Goal: Task Accomplishment & Management: Use online tool/utility

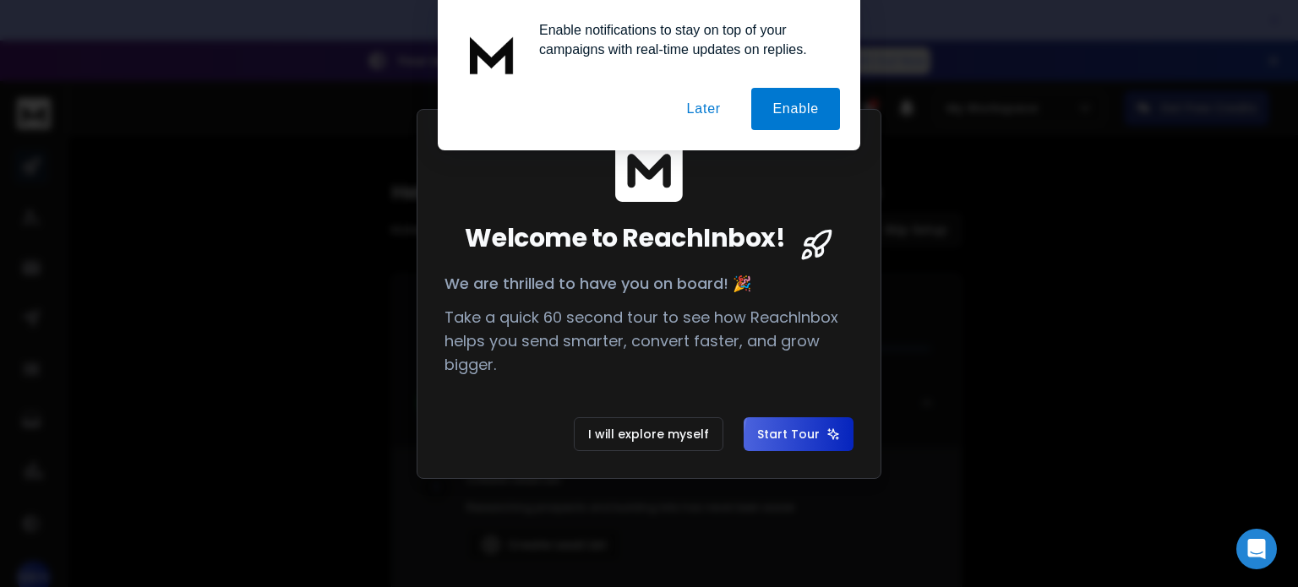
click at [704, 106] on button "Later" at bounding box center [703, 109] width 76 height 42
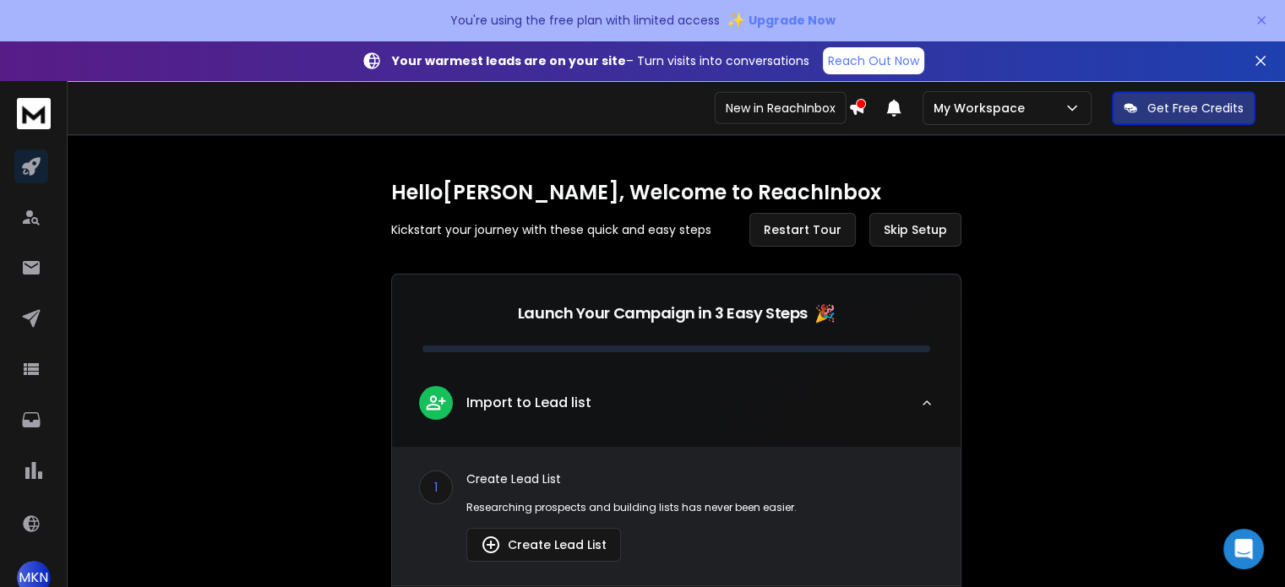
click at [864, 101] on div at bounding box center [861, 104] width 10 height 10
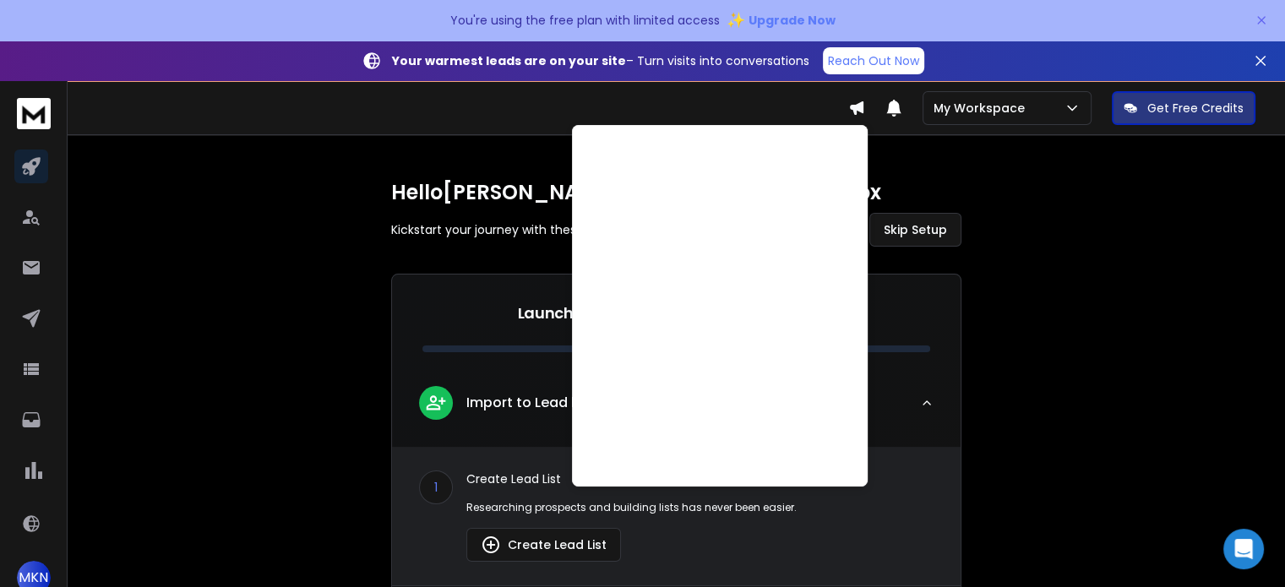
click at [988, 239] on div "Hello mohd khairul nazarme , Welcome to ReachInbox Kickstart your journey with …" at bounding box center [677, 478] width 1164 height 652
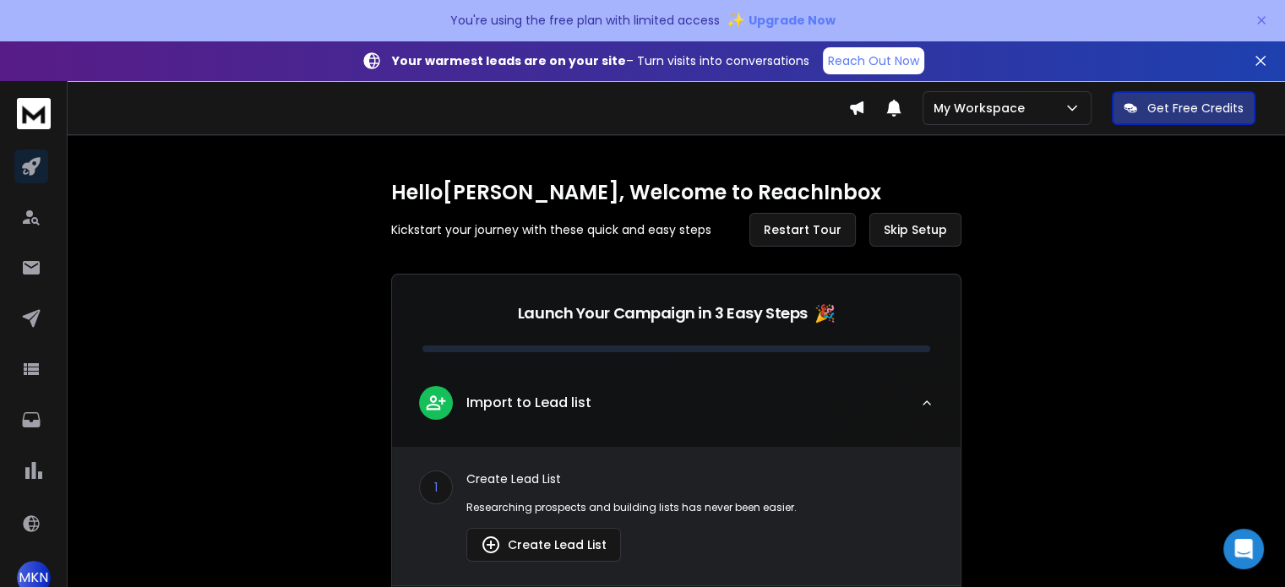
scroll to position [233, 0]
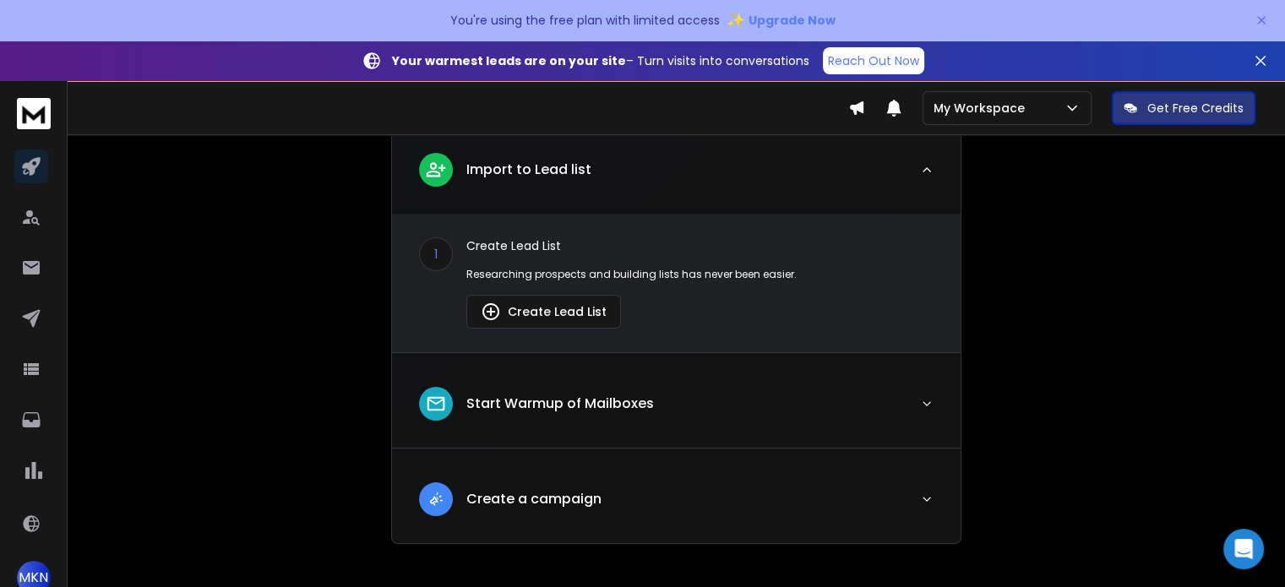
click at [1108, 428] on div "Hello mohd khairul nazarme , Welcome to ReachInbox Kickstart your journey with …" at bounding box center [677, 245] width 1164 height 652
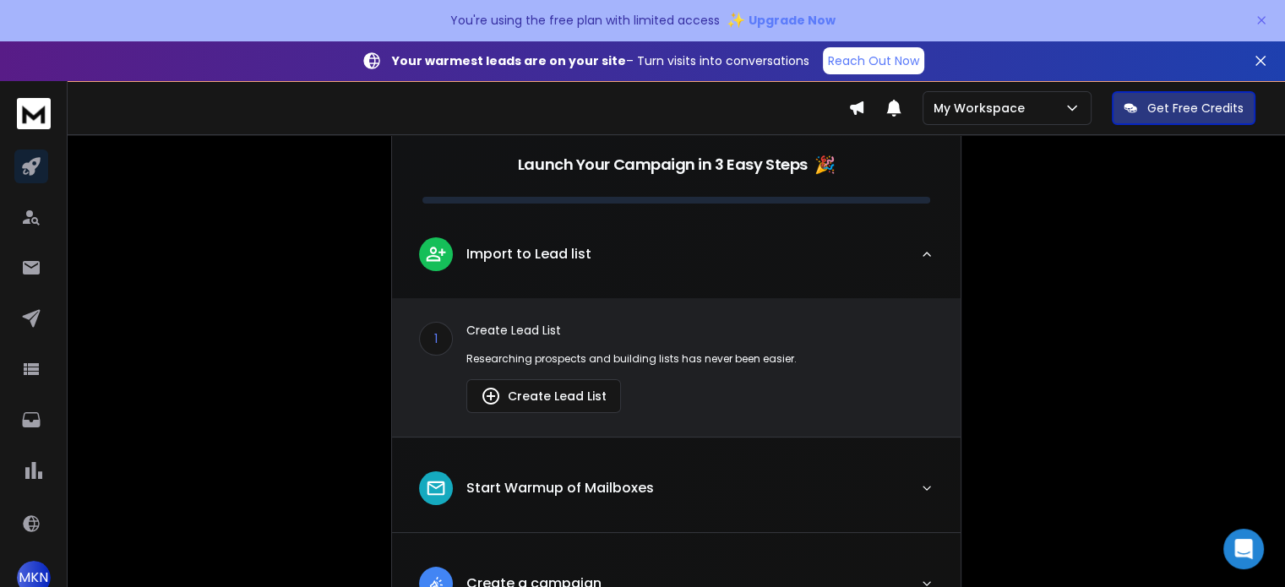
scroll to position [0, 0]
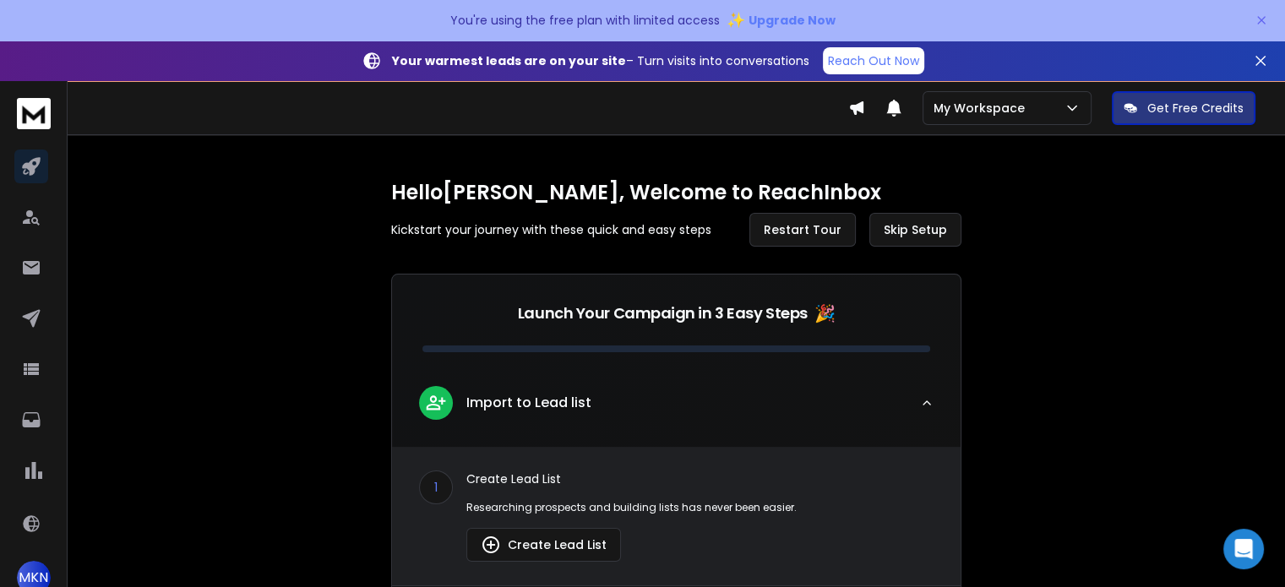
click at [930, 401] on icon "button" at bounding box center [927, 403] width 14 height 14
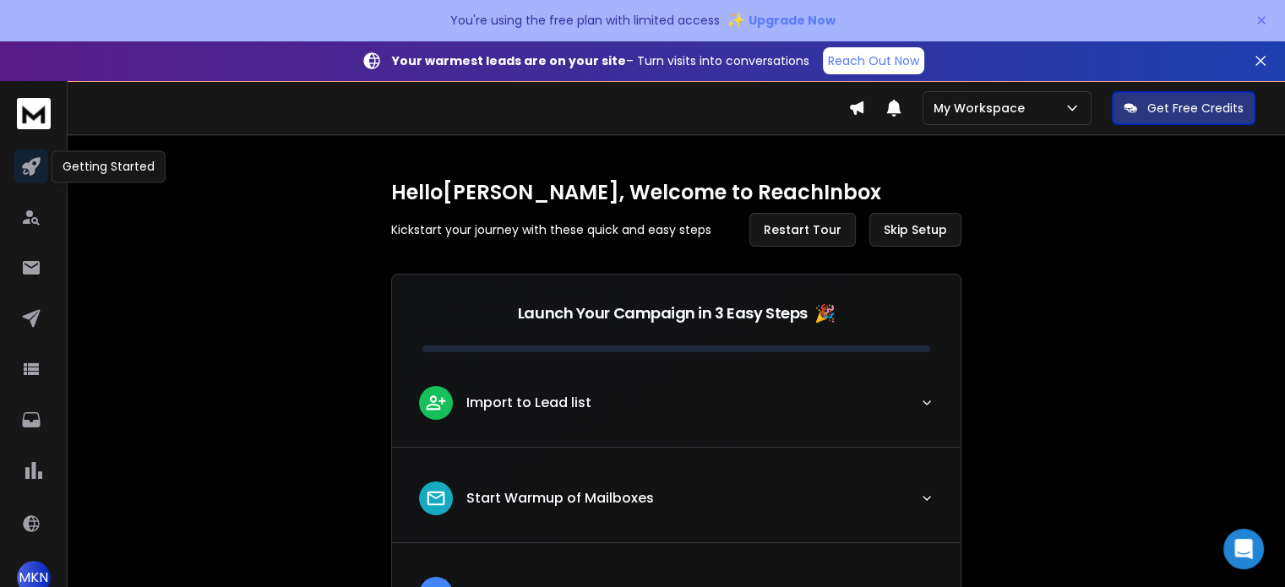
drag, startPoint x: 41, startPoint y: 150, endPoint x: 37, endPoint y: 161, distance: 11.5
click at [41, 151] on link at bounding box center [31, 167] width 34 height 34
click at [870, 63] on p "Reach Out Now" at bounding box center [873, 60] width 91 height 17
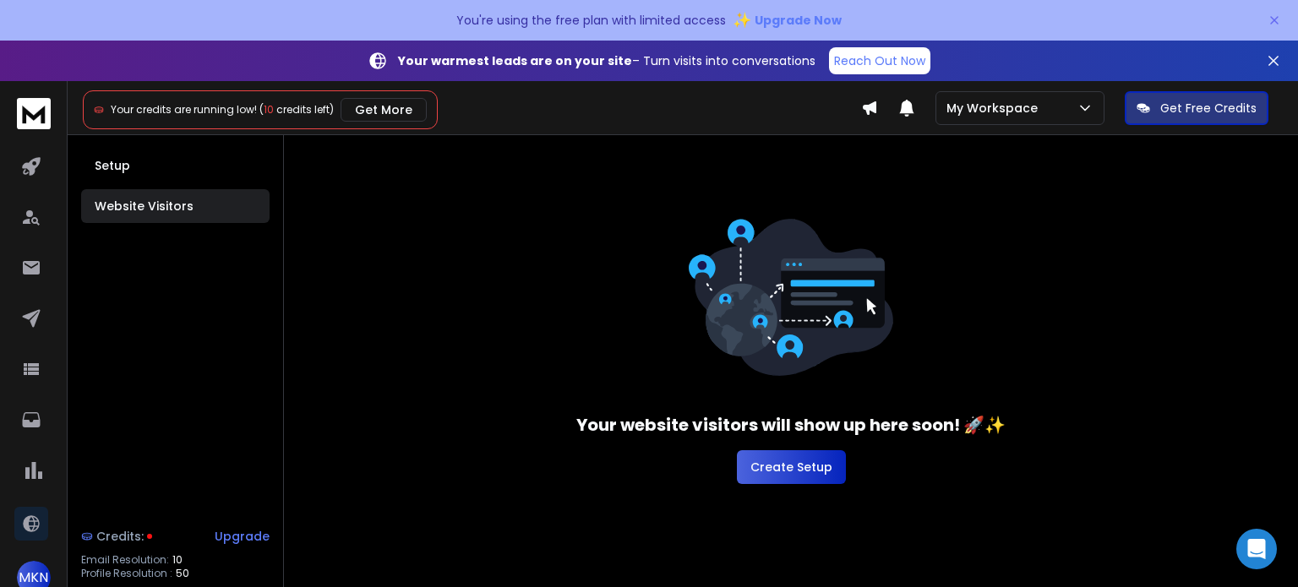
click at [35, 121] on img at bounding box center [34, 113] width 34 height 31
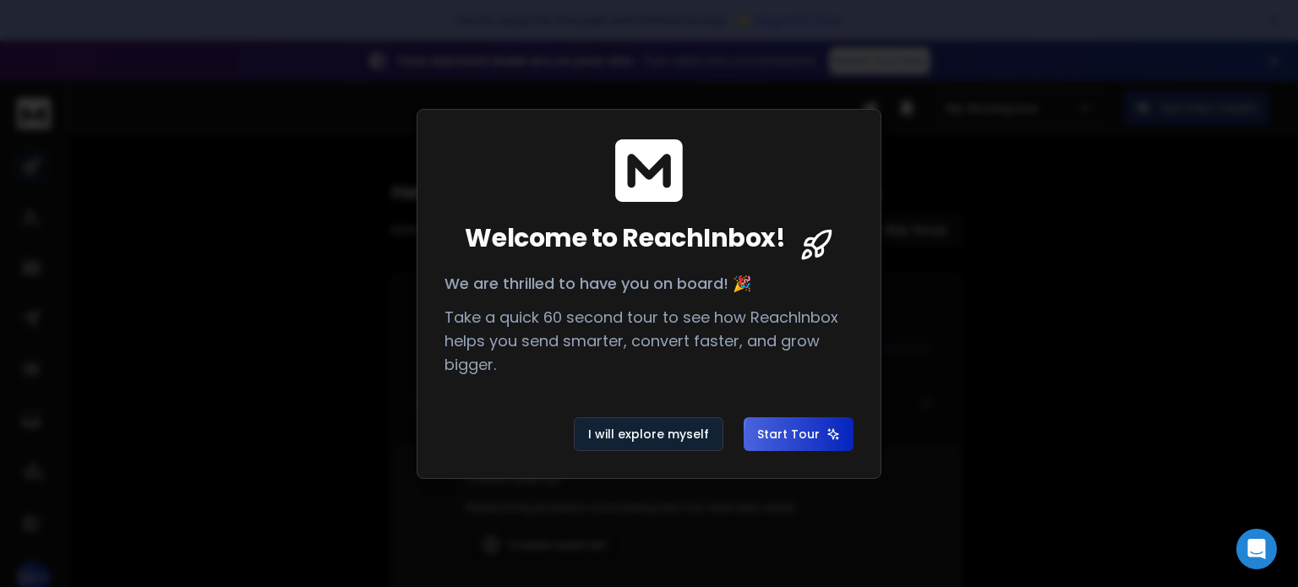
click at [694, 443] on button "I will explore myself" at bounding box center [649, 434] width 150 height 34
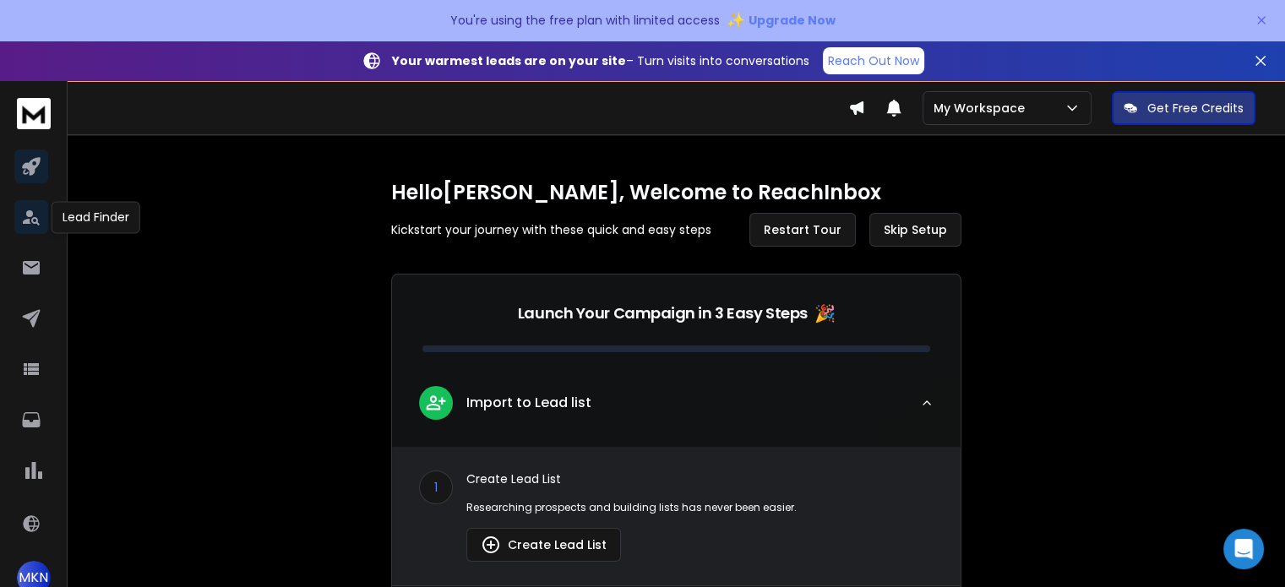
click at [32, 219] on icon at bounding box center [31, 221] width 17 height 8
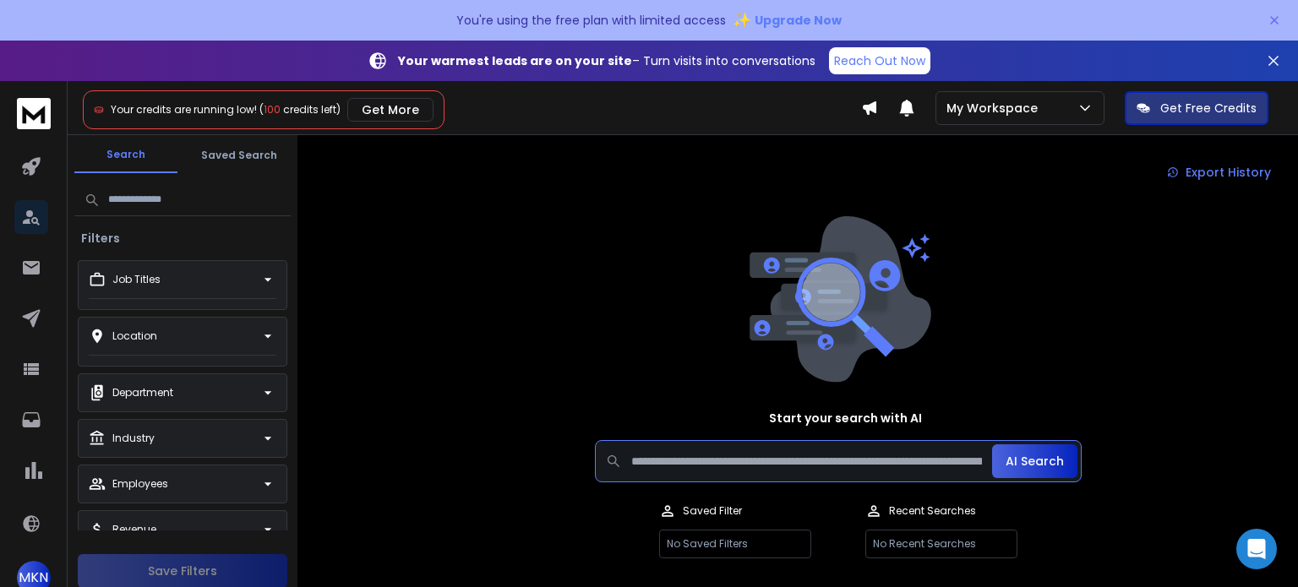
click at [783, 464] on textarea at bounding box center [806, 461] width 351 height 34
type textarea "**********"
click at [1044, 451] on button "AI Search" at bounding box center [1037, 461] width 85 height 34
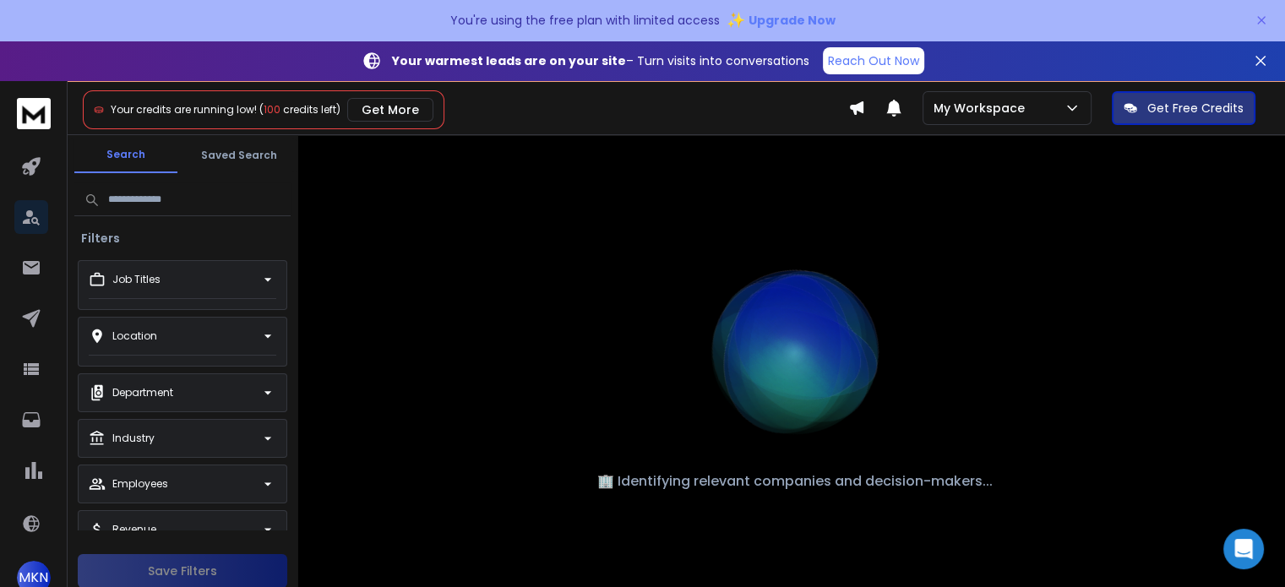
type input "**********"
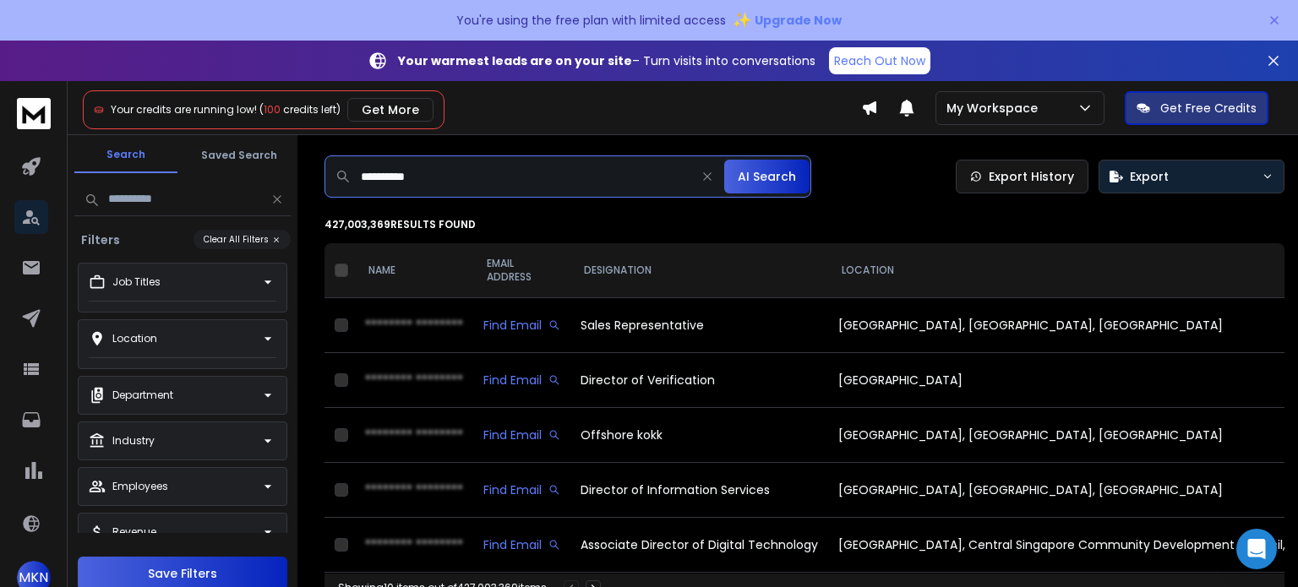
click at [1213, 179] on div "Export" at bounding box center [1182, 176] width 145 height 17
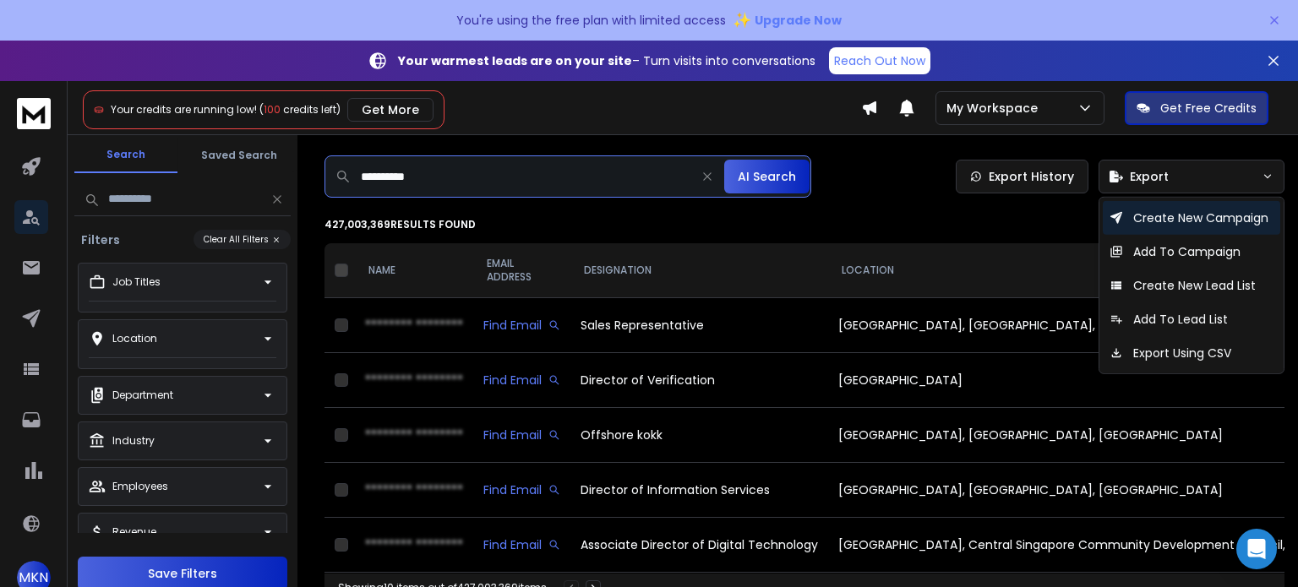
click at [987, 219] on p "427,003,369 results found" at bounding box center [804, 225] width 960 height 14
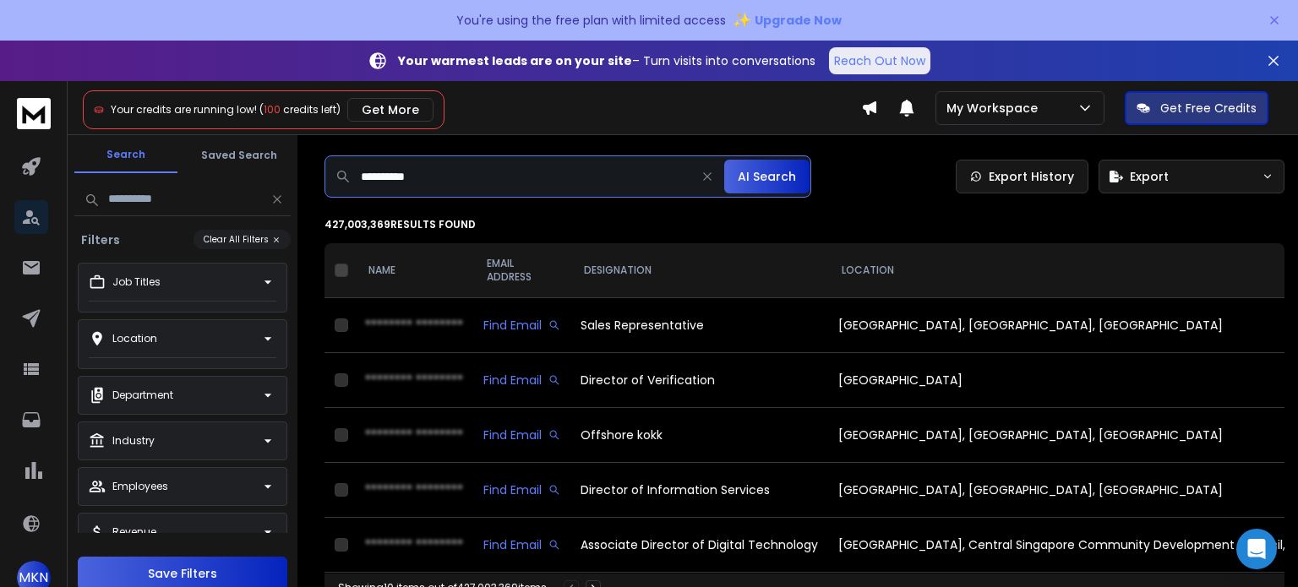
click at [882, 60] on p "Reach Out Now" at bounding box center [879, 60] width 91 height 17
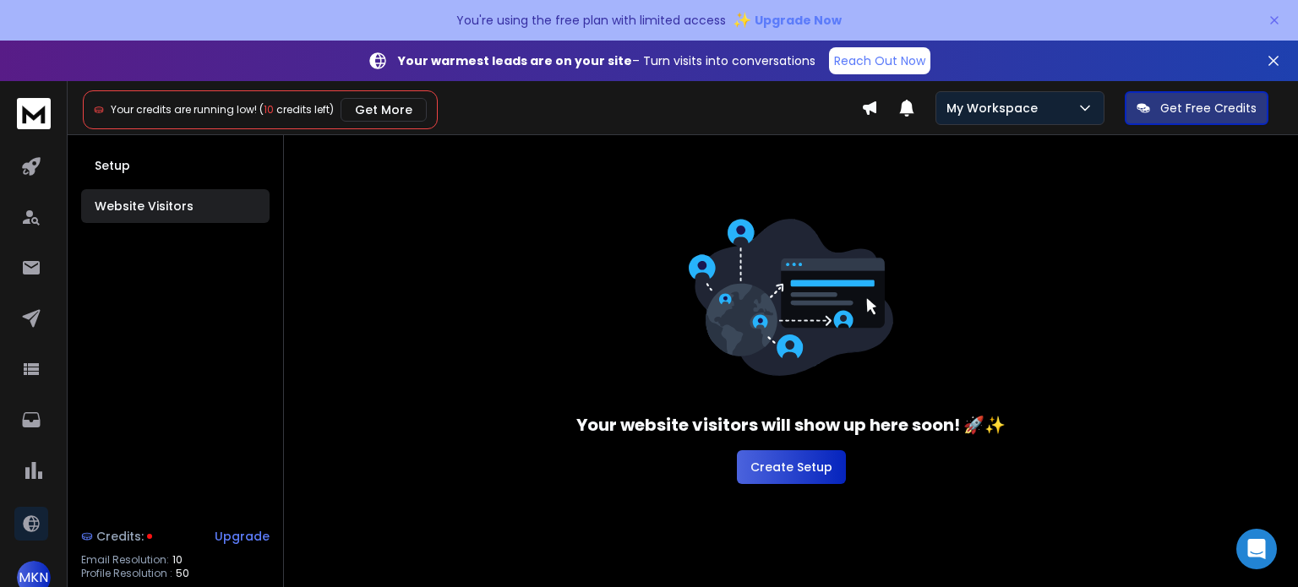
click at [1084, 103] on icon "button" at bounding box center [1085, 108] width 17 height 17
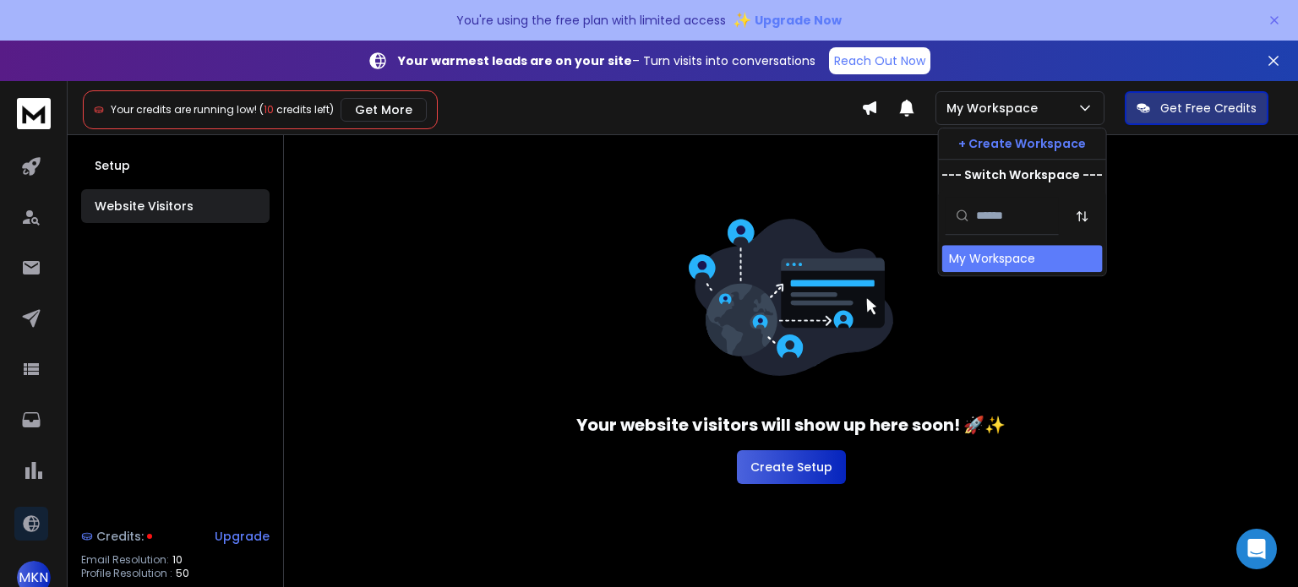
drag, startPoint x: 994, startPoint y: 207, endPoint x: 999, endPoint y: 226, distance: 19.3
click at [997, 217] on input "text" at bounding box center [1012, 215] width 73 height 37
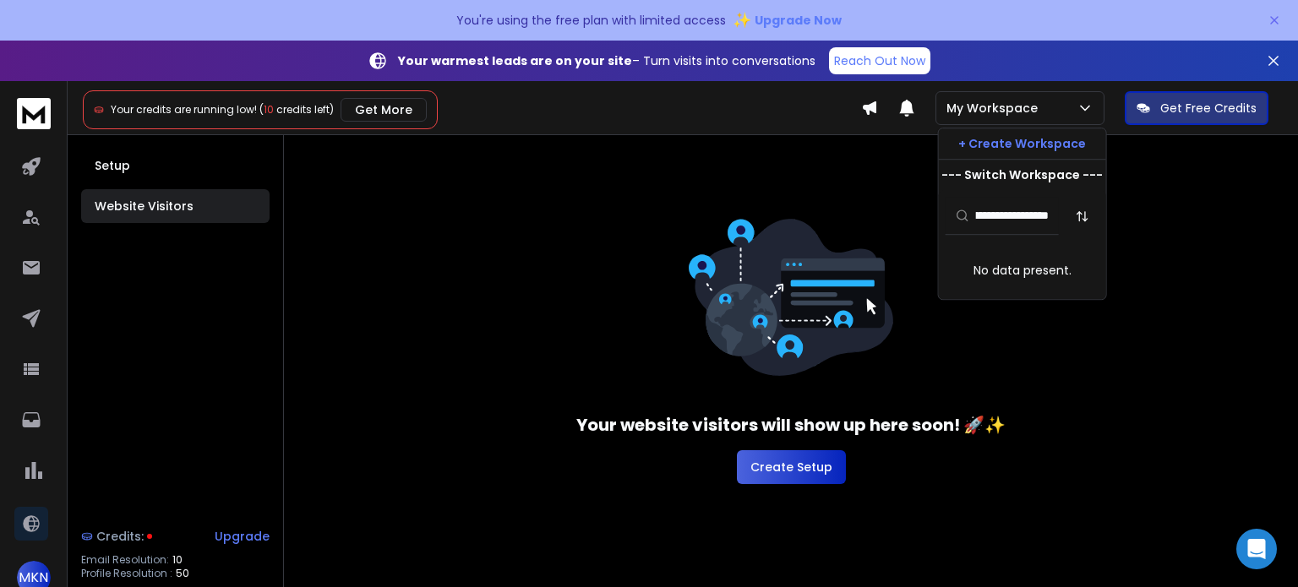
scroll to position [0, 63]
type input "**********"
click at [46, 114] on img at bounding box center [34, 113] width 34 height 31
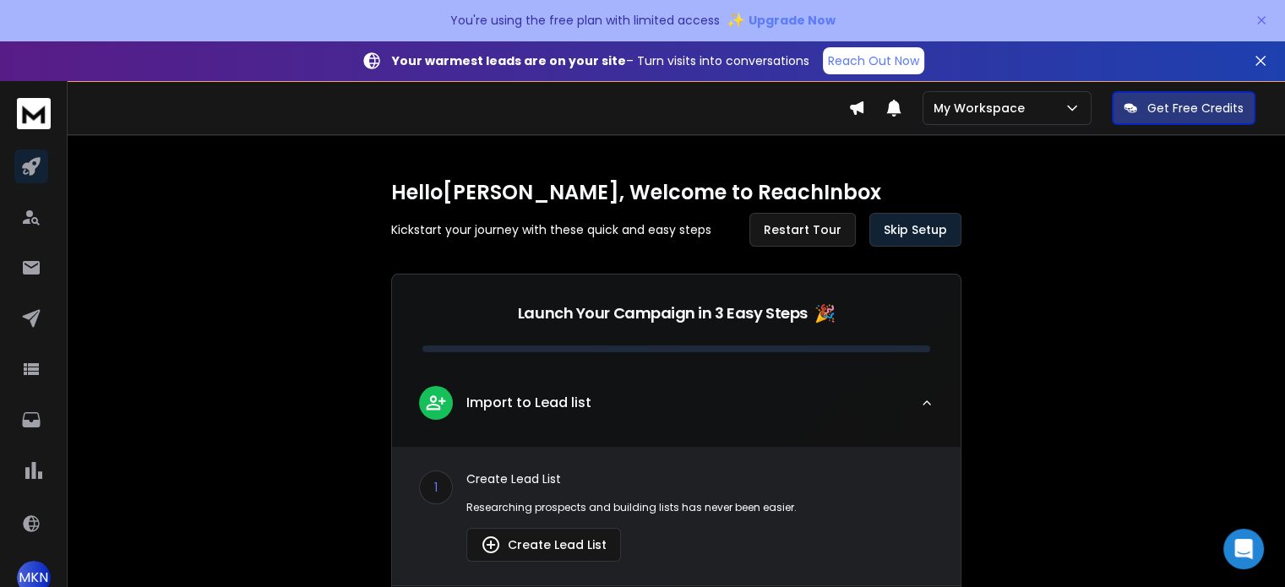
click at [900, 226] on span "Skip Setup" at bounding box center [915, 229] width 63 height 17
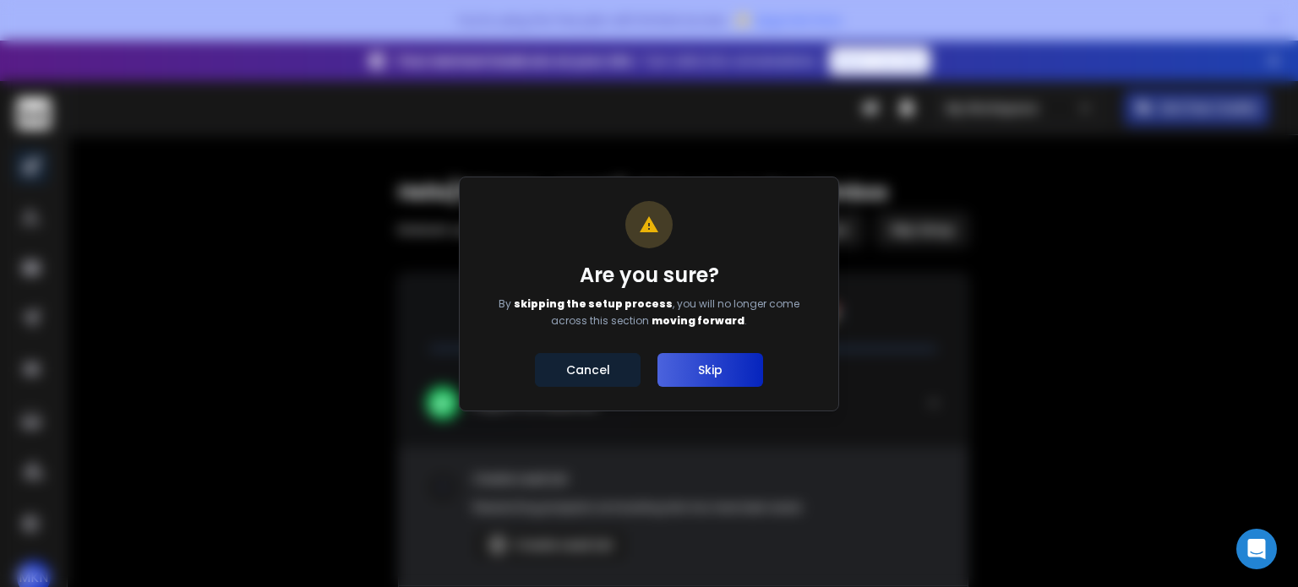
click at [711, 364] on button "Skip" at bounding box center [710, 370] width 106 height 34
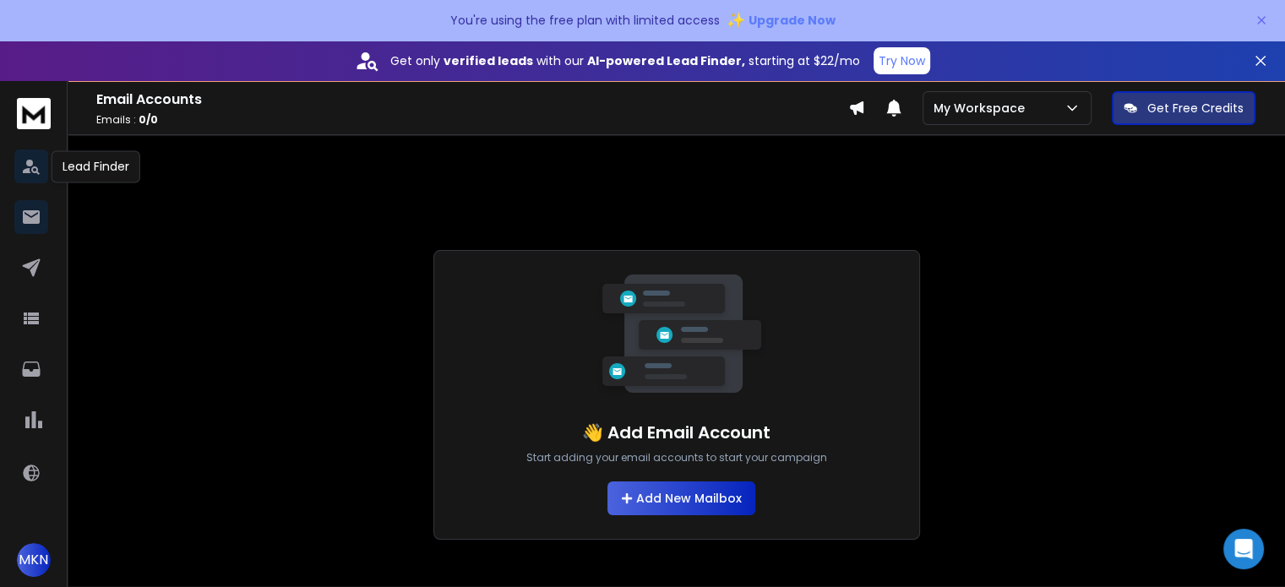
click at [28, 175] on icon at bounding box center [31, 166] width 20 height 20
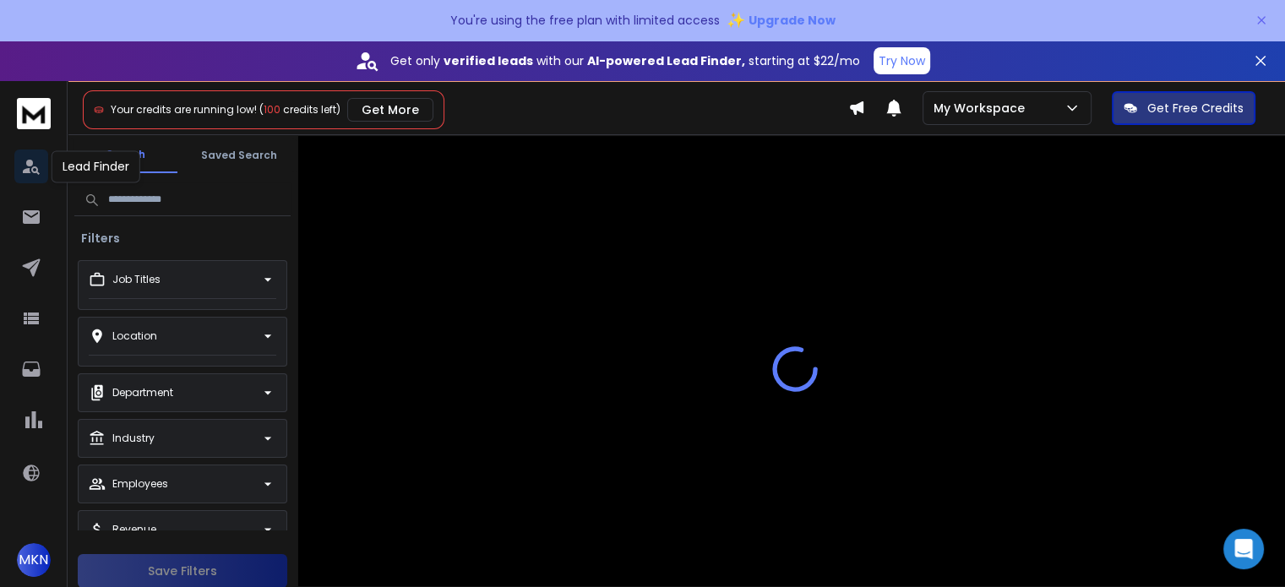
type input "**********"
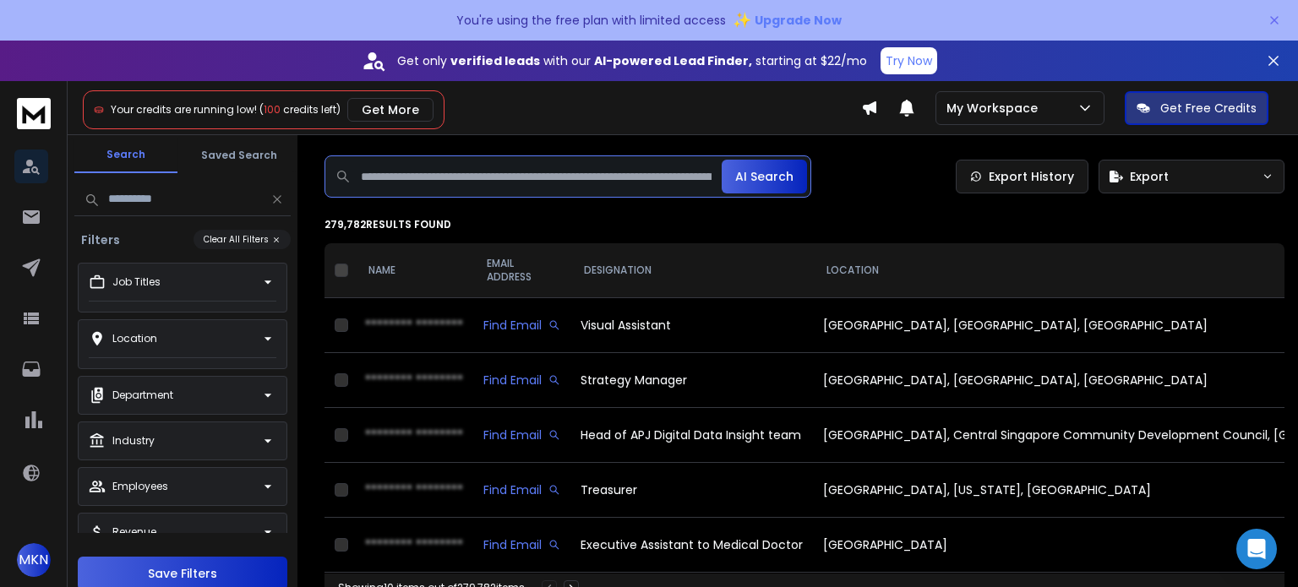
click at [255, 232] on button "Clear All Filters" at bounding box center [242, 239] width 97 height 19
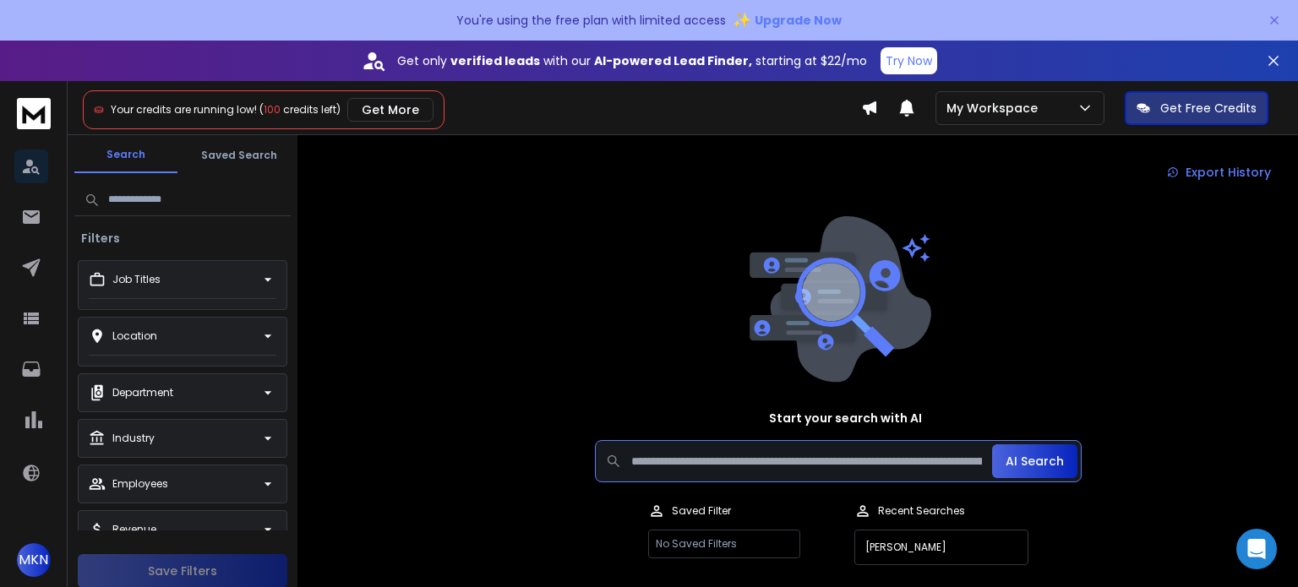
click at [215, 206] on input at bounding box center [182, 200] width 216 height 34
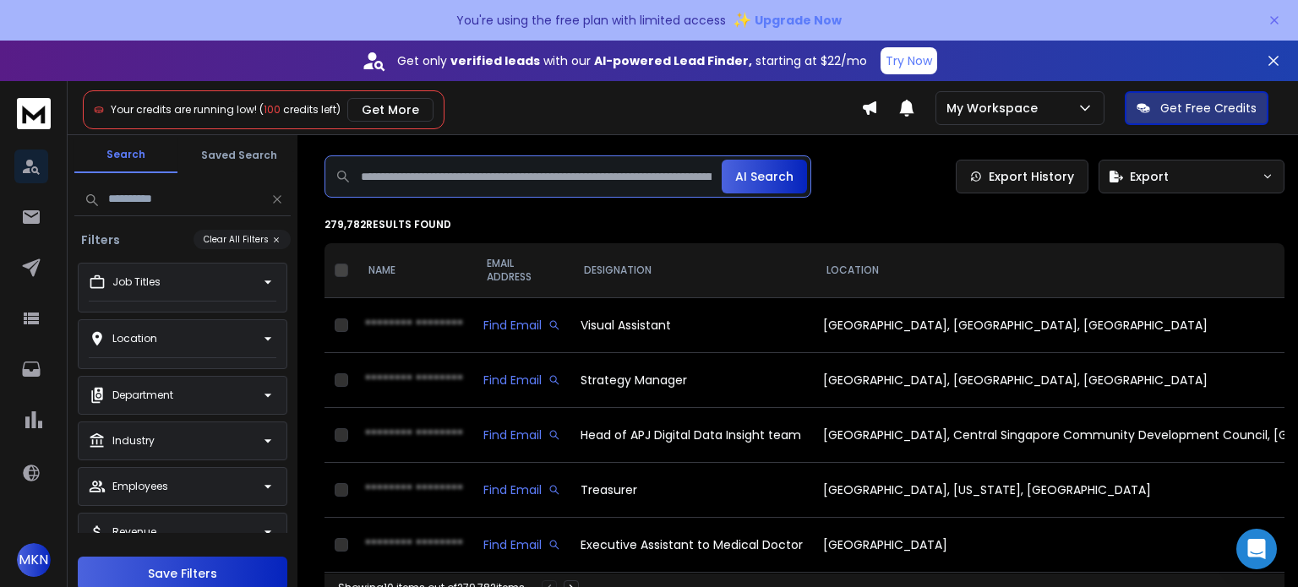
type input "**********"
click at [194, 285] on div "Job Titles" at bounding box center [183, 282] width 188 height 17
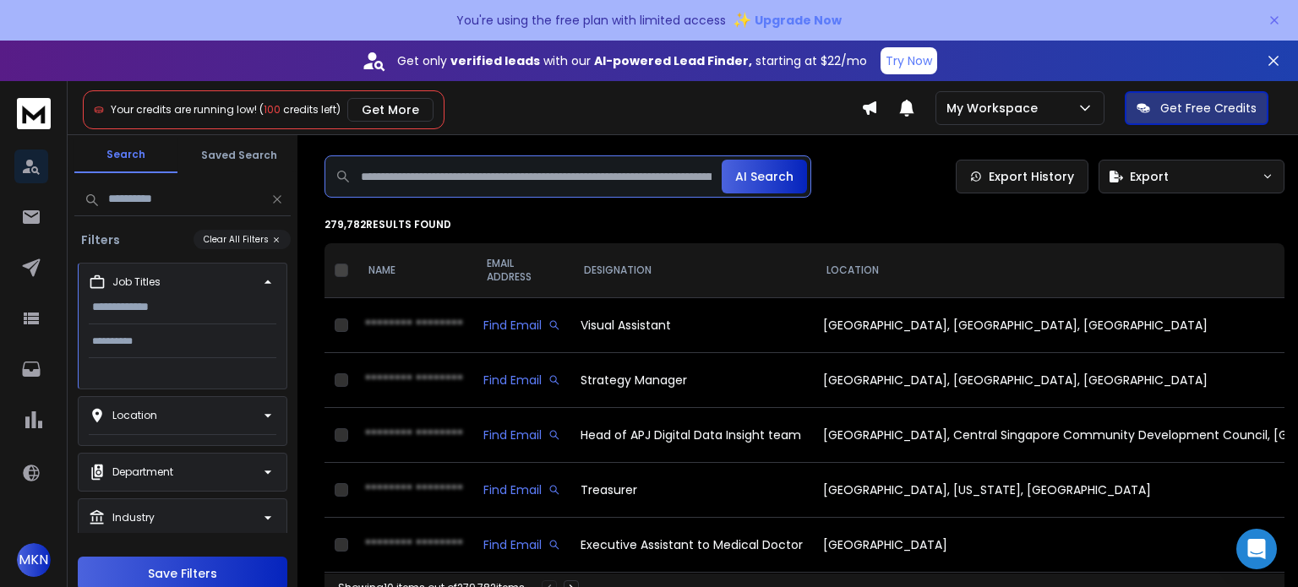
type input "**********"
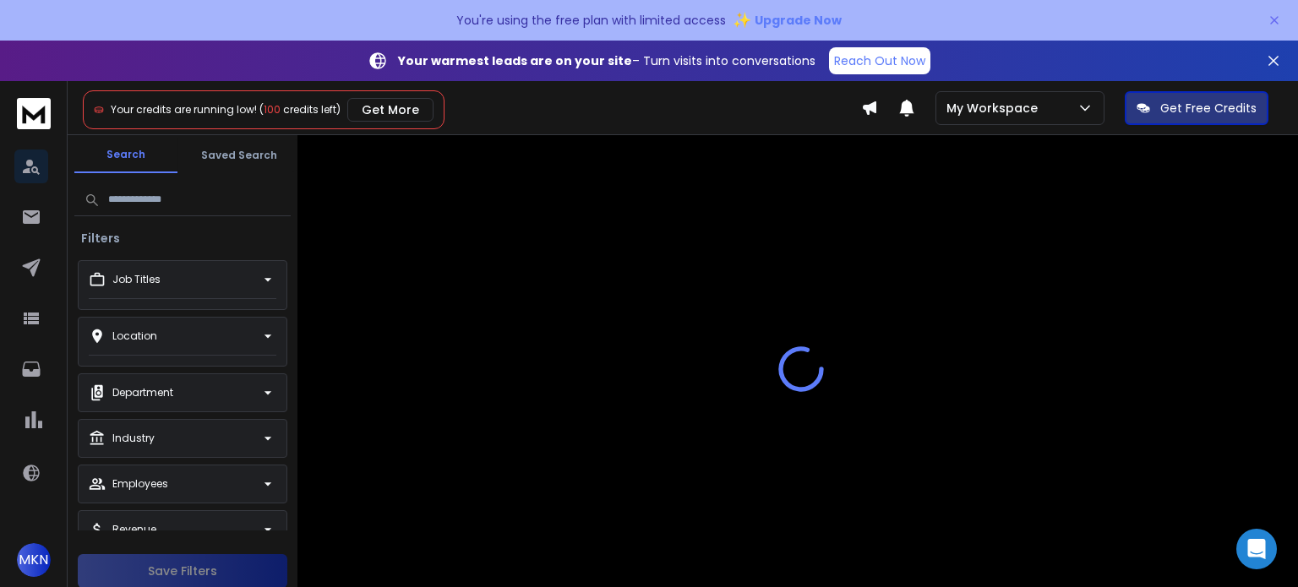
type input "**********"
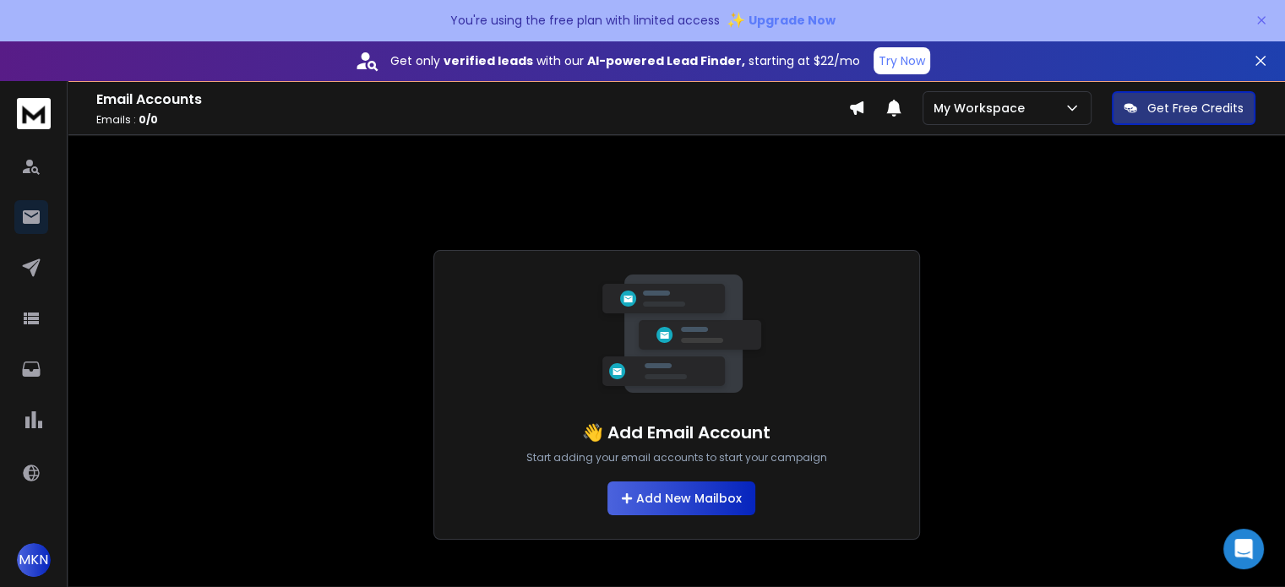
scroll to position [68, 0]
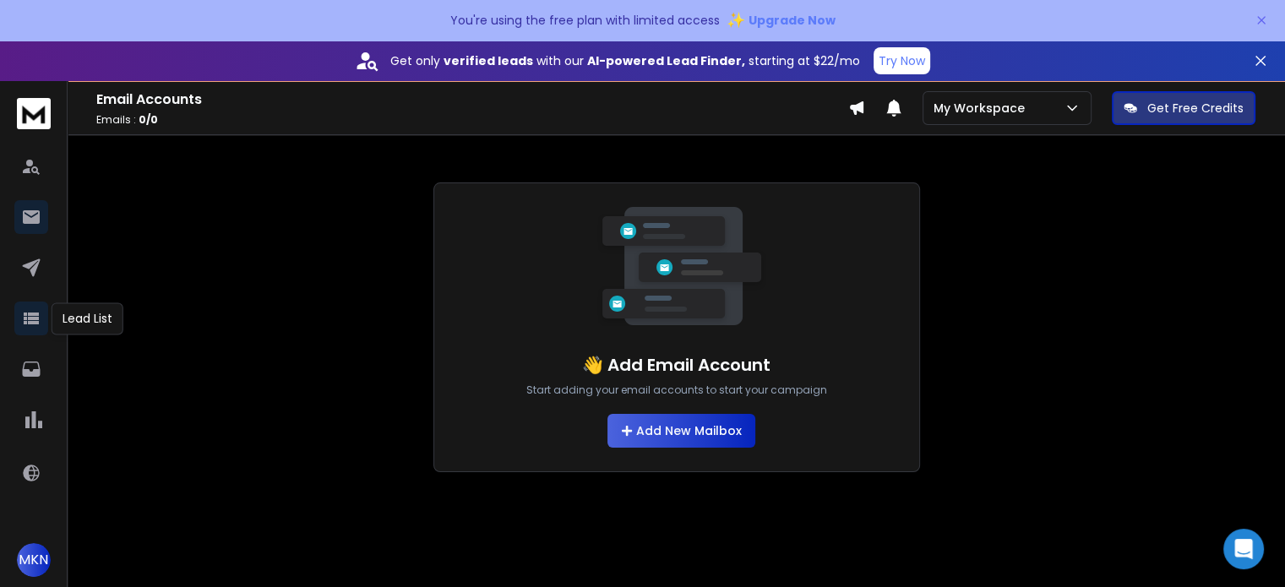
click at [26, 317] on icon at bounding box center [31, 319] width 15 height 12
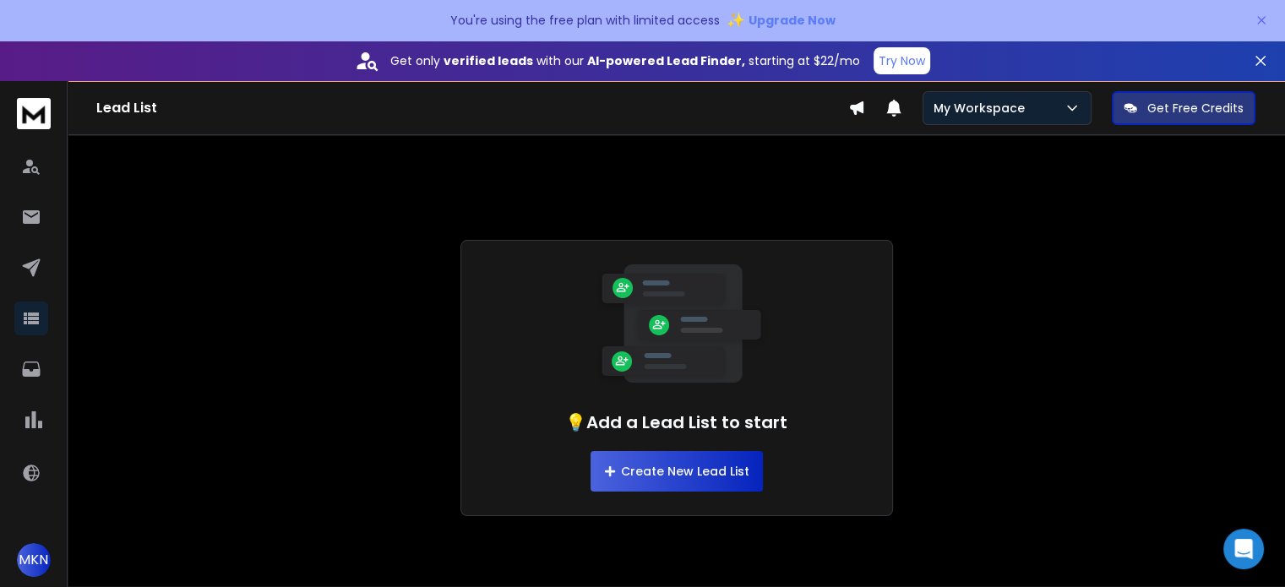
click at [1017, 117] on button "My Workspace" at bounding box center [1007, 108] width 169 height 34
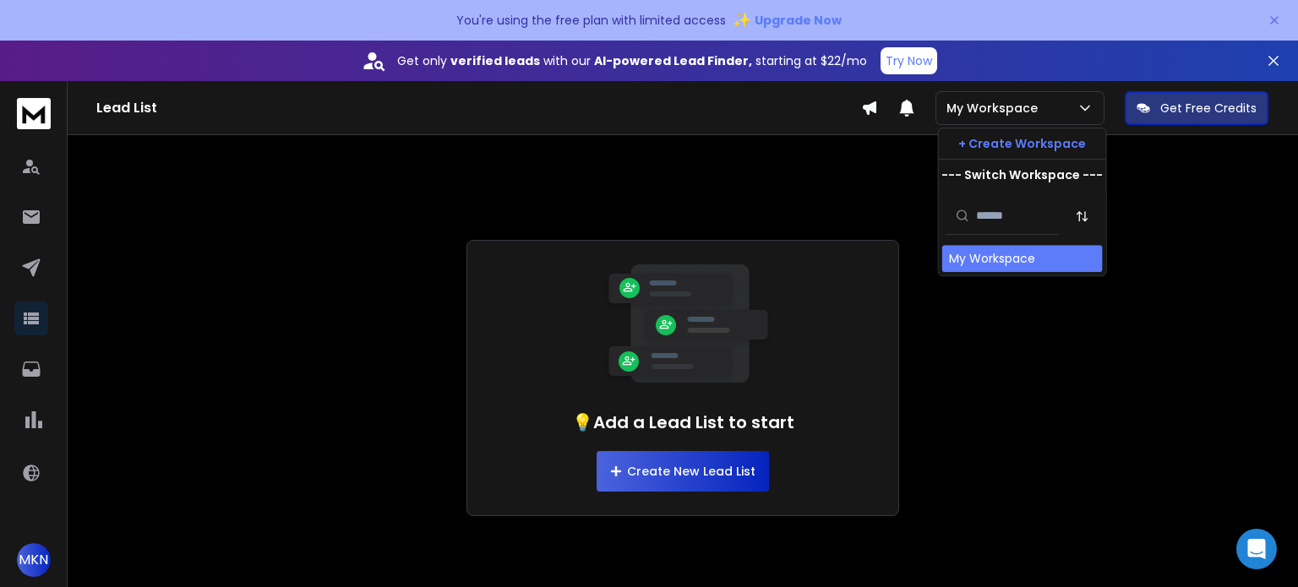
click at [1020, 226] on input "text" at bounding box center [1012, 215] width 73 height 37
click at [1080, 214] on div "+ Create Workspace --- Switch Workspace --- My Workspace" at bounding box center [1022, 202] width 169 height 149
click at [1234, 261] on div "💡Add a Lead List to start Create New Lead List" at bounding box center [683, 378] width 1230 height 276
